Goal: Information Seeking & Learning: Check status

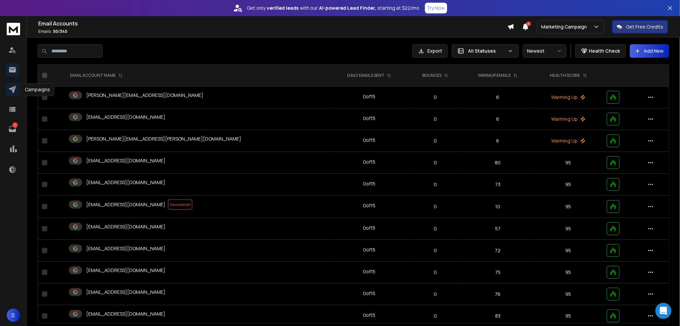
click at [13, 87] on icon at bounding box center [12, 90] width 8 height 8
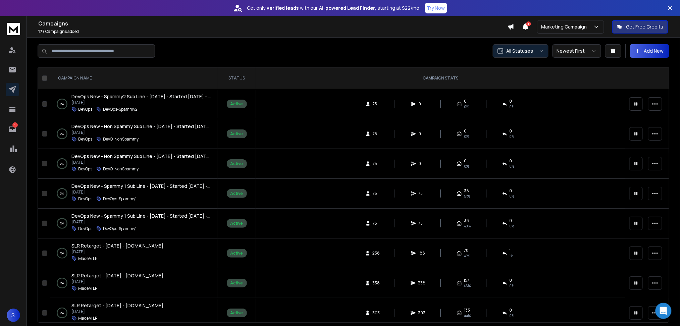
click at [510, 49] on p "All Statuses" at bounding box center [520, 51] width 27 height 7
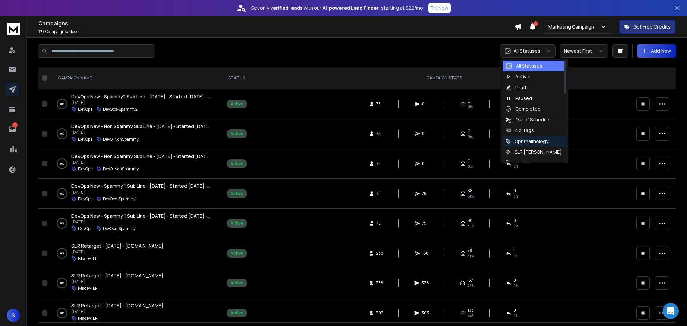
click at [510, 140] on div "Ophthalmology" at bounding box center [526, 141] width 43 height 7
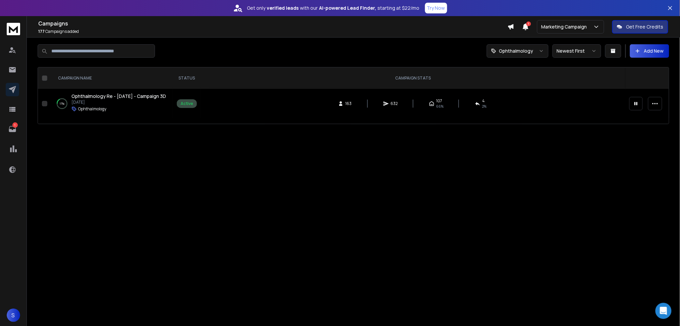
click at [151, 93] on span "Ophthalmology Re - [DATE] - Campaign 3D" at bounding box center [118, 96] width 95 height 6
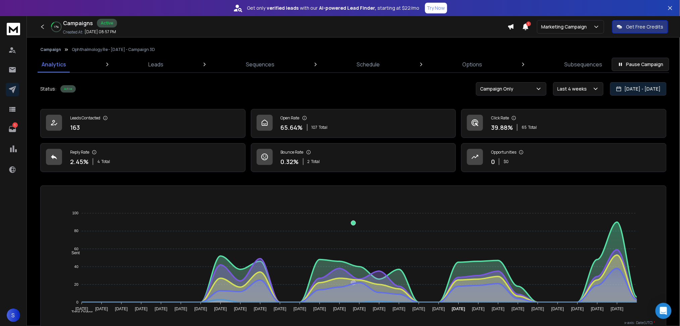
click at [510, 85] on button "[DATE] - [DATE]" at bounding box center [638, 88] width 56 height 13
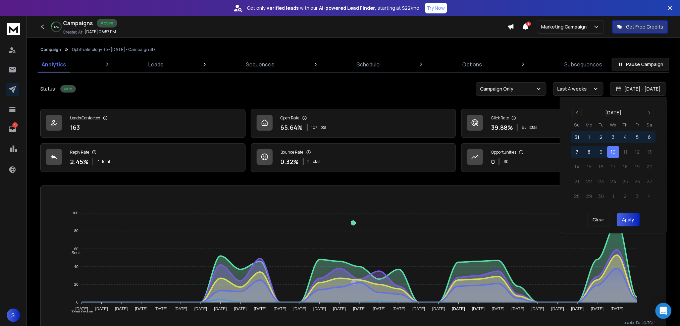
click at [510, 152] on button "7" at bounding box center [577, 152] width 12 height 12
click at [510, 146] on button "10" at bounding box center [613, 152] width 12 height 12
click at [510, 218] on button "Apply" at bounding box center [628, 219] width 23 height 13
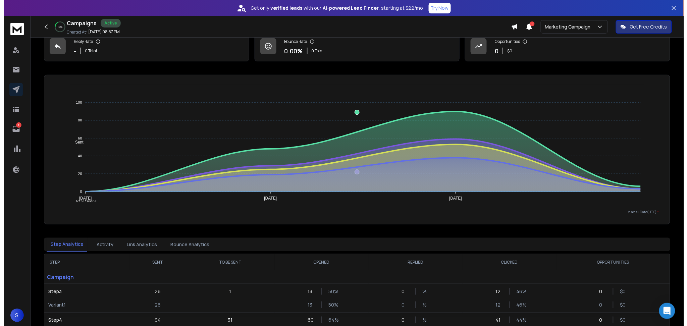
scroll to position [32, 0]
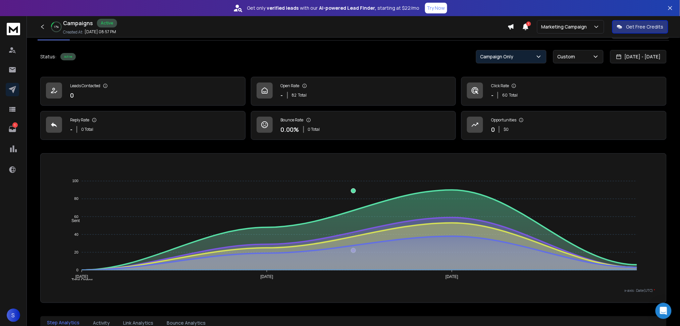
click at [505, 55] on div "Campaign Only" at bounding box center [511, 56] width 62 height 7
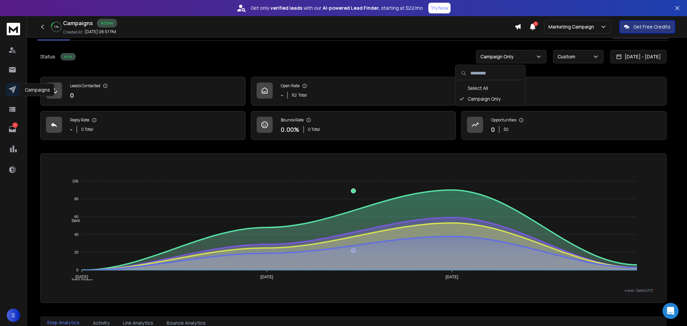
click at [12, 86] on icon at bounding box center [12, 90] width 8 height 8
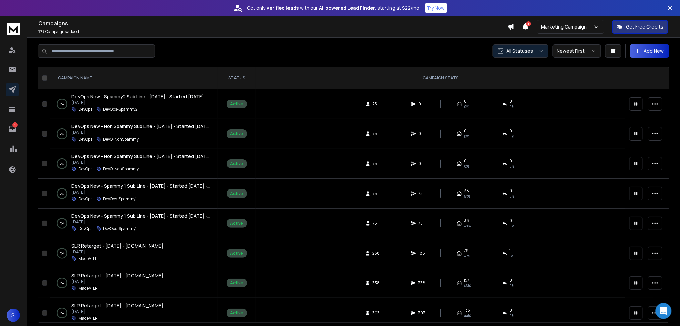
click at [510, 53] on p "All Statuses" at bounding box center [520, 51] width 27 height 7
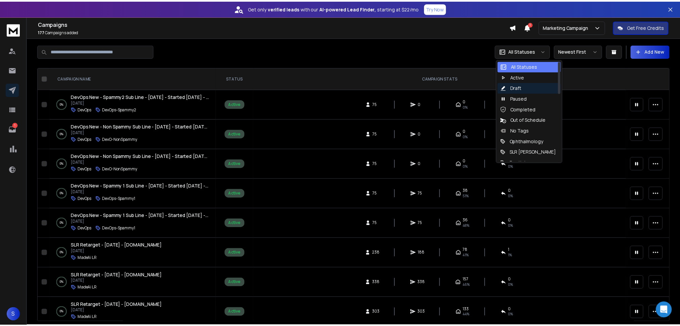
scroll to position [45, 0]
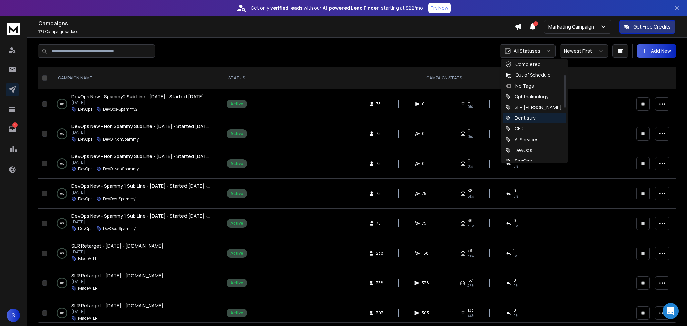
click at [510, 115] on div "Dentistry" at bounding box center [520, 118] width 30 height 7
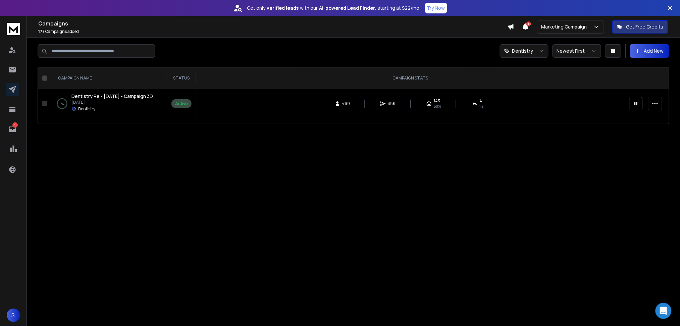
click at [130, 95] on span "Dentistry Re - [DATE] - Campaign 3D" at bounding box center [112, 96] width 82 height 6
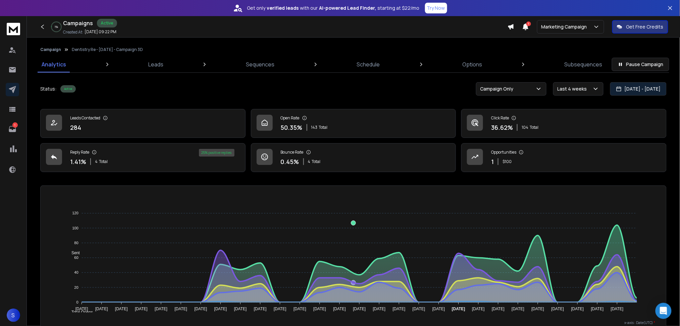
click at [510, 82] on button "[DATE] - [DATE]" at bounding box center [638, 88] width 56 height 13
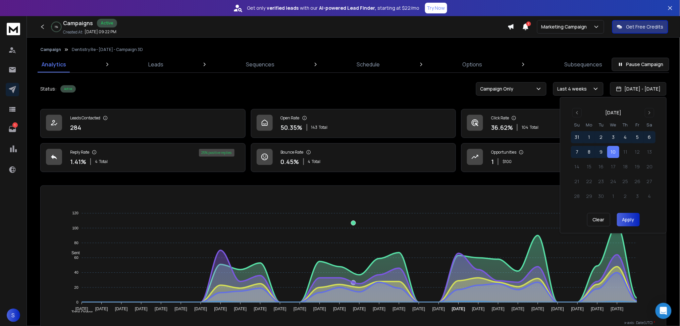
click at [510, 157] on button "7" at bounding box center [577, 152] width 12 height 12
click at [510, 152] on button "10" at bounding box center [613, 152] width 12 height 12
click at [510, 151] on button "7" at bounding box center [577, 152] width 12 height 12
click at [510, 151] on button "10" at bounding box center [613, 152] width 12 height 12
click at [510, 153] on button "7" at bounding box center [577, 152] width 12 height 12
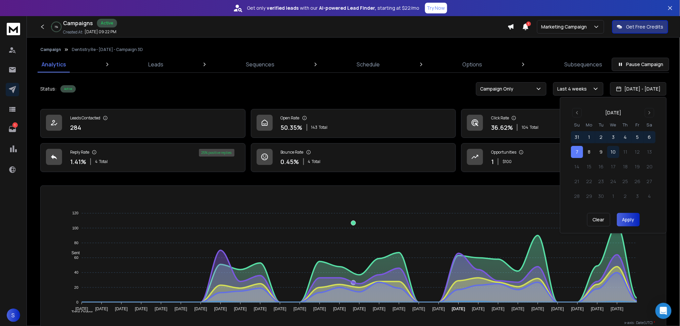
click at [510, 153] on button "7" at bounding box center [577, 152] width 12 height 12
click at [510, 152] on button "10" at bounding box center [613, 152] width 12 height 12
drag, startPoint x: 625, startPoint y: 221, endPoint x: 610, endPoint y: 215, distance: 15.7
click at [510, 220] on button "Apply" at bounding box center [628, 219] width 23 height 13
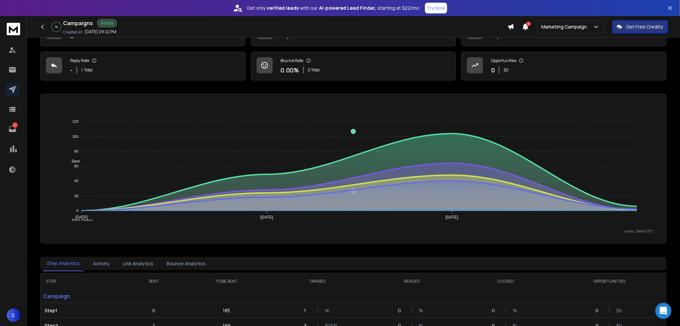
scroll to position [181, 0]
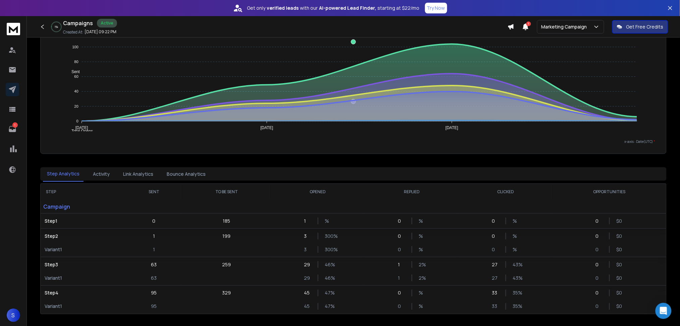
click at [332, 139] on p "x-axis : Date(UTC)" at bounding box center [353, 141] width 604 height 5
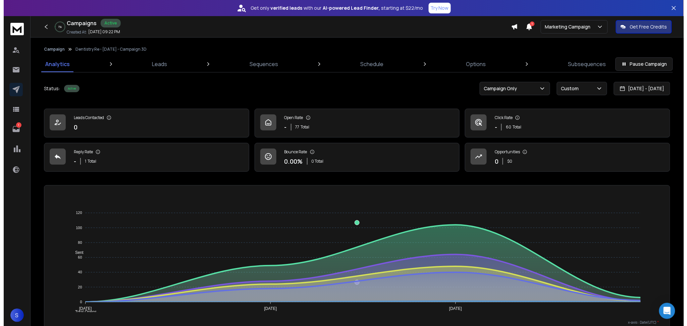
scroll to position [0, 0]
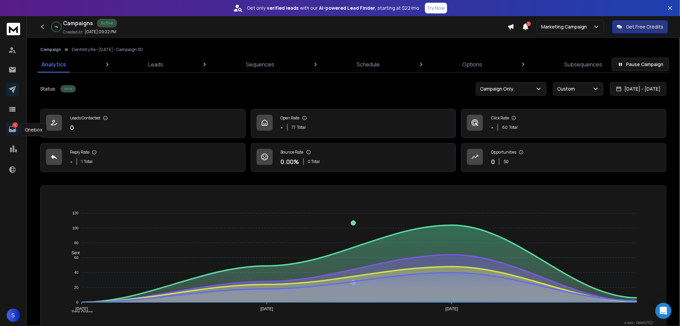
click at [11, 125] on link "1" at bounding box center [12, 128] width 13 height 13
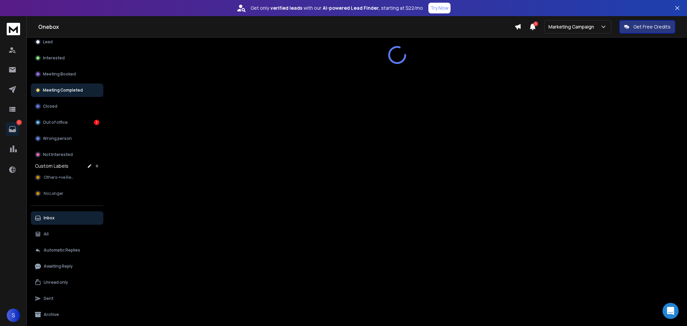
scroll to position [90, 0]
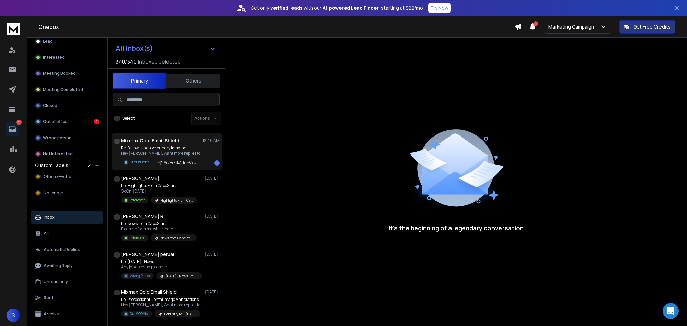
click at [157, 144] on div "Mixmax Cold Email Shield 12:46 AM Re: Follow-Up on Veterinary Imaging Hey [PERS…" at bounding box center [170, 151] width 99 height 29
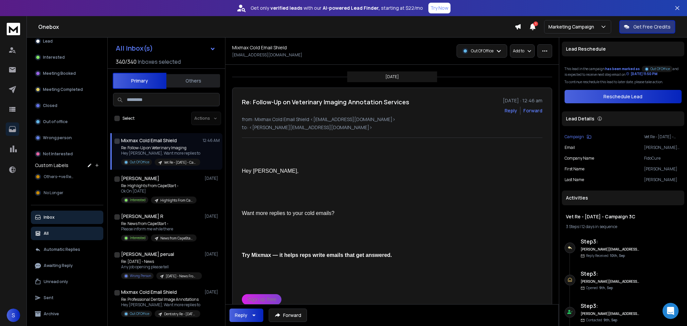
click at [50, 232] on button "All" at bounding box center [67, 233] width 72 height 13
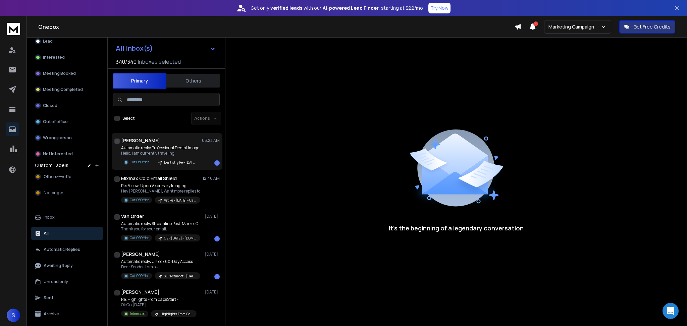
click at [140, 150] on p "Automatic reply: Professional Dental Image" at bounding box center [160, 147] width 79 height 5
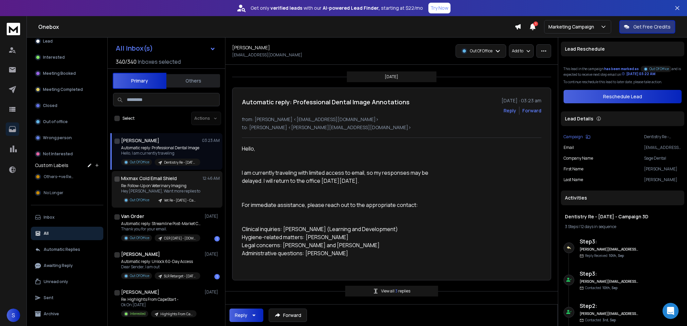
click at [150, 181] on h1 "Mixmax Cold Email Shield" at bounding box center [149, 178] width 56 height 7
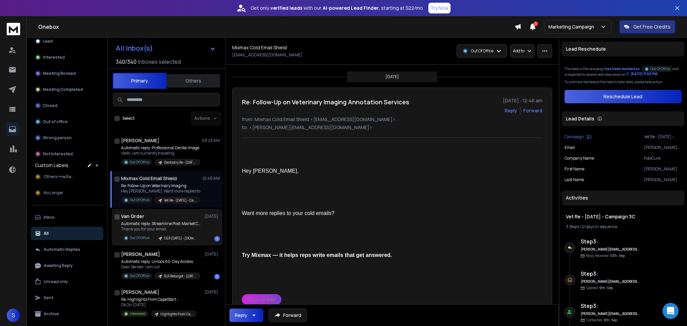
click at [126, 228] on p "Thank you for your email." at bounding box center [161, 228] width 81 height 5
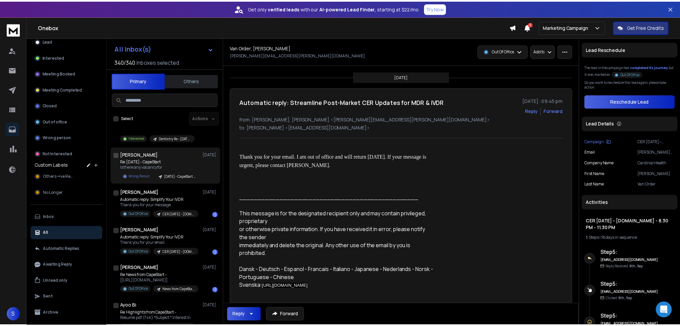
scroll to position [492, 0]
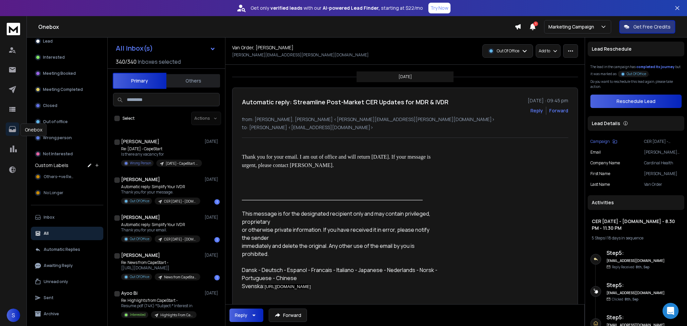
click at [11, 130] on icon at bounding box center [12, 129] width 7 height 6
click at [13, 89] on icon at bounding box center [12, 90] width 8 height 8
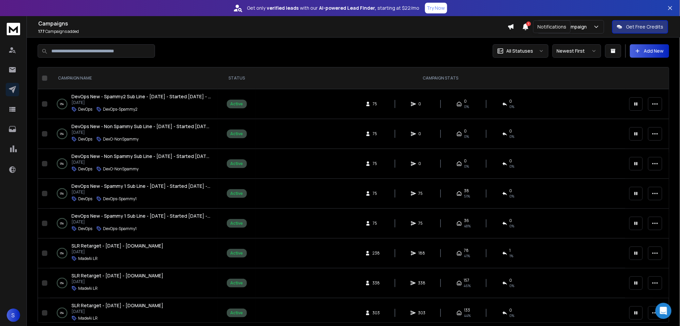
click at [510, 27] on icon at bounding box center [526, 26] width 6 height 7
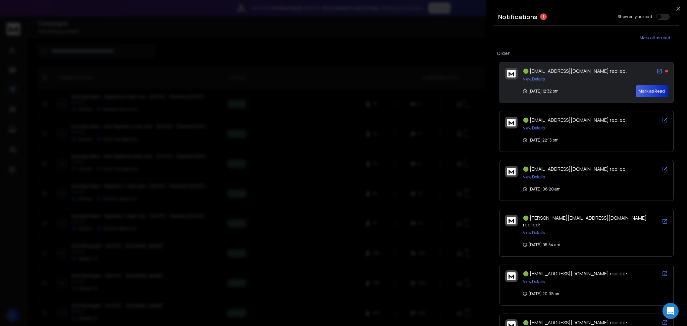
click at [510, 90] on button "Mark as Read" at bounding box center [652, 91] width 32 height 12
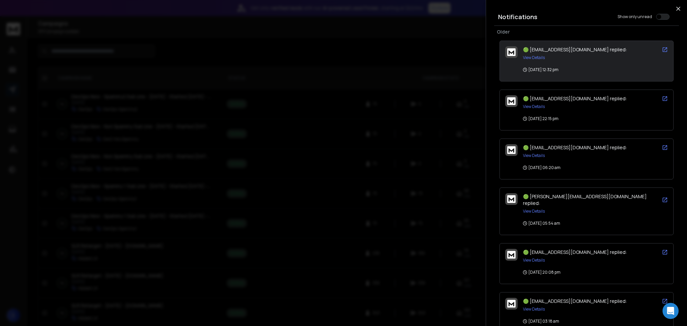
click at [510, 9] on icon "button" at bounding box center [678, 8] width 3 height 3
